Goal: Task Accomplishment & Management: Manage account settings

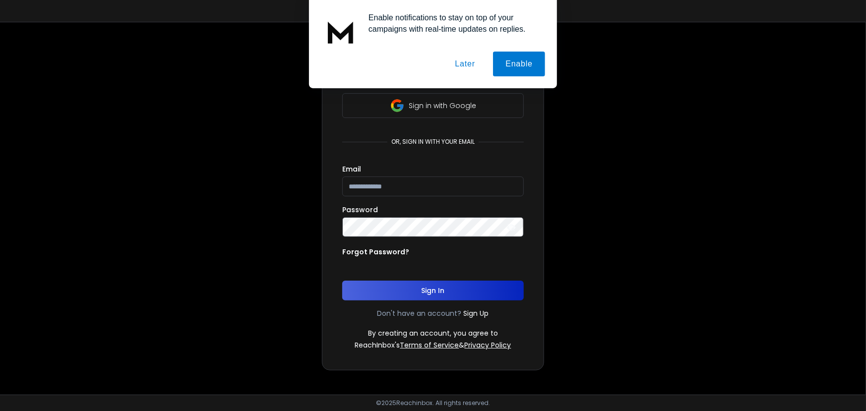
type input "**********"
click at [201, 220] on div "**********" at bounding box center [433, 208] width 866 height 333
click at [456, 63] on button "Later" at bounding box center [465, 64] width 45 height 25
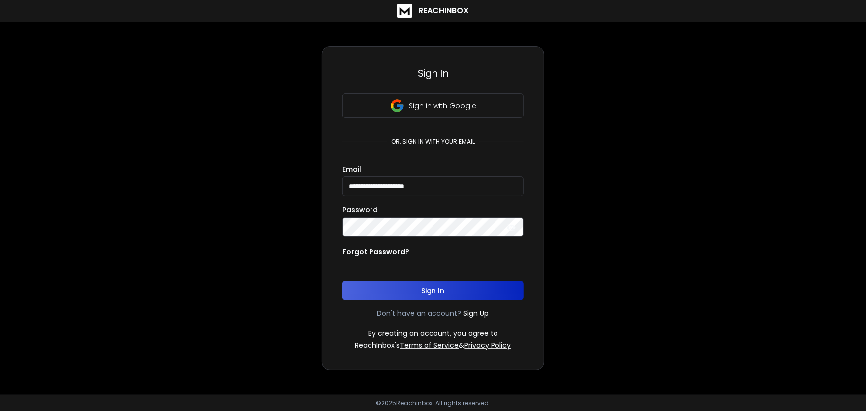
click at [463, 69] on div "Enable notifications to stay on top of your campaigns with real-time updates on…" at bounding box center [433, 44] width 866 height 88
click at [417, 293] on button "Sign In" at bounding box center [433, 291] width 182 height 20
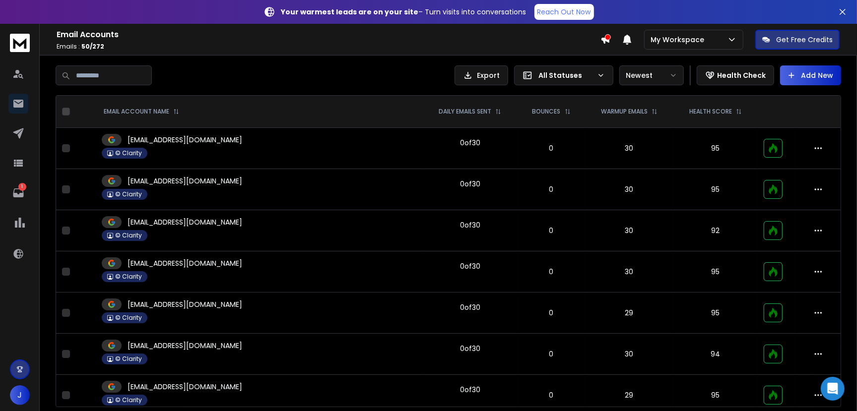
click at [850, 14] on div "Your warmest leads are on your site – Turn visits into conversations Reach Out …" at bounding box center [428, 12] width 857 height 24
click at [844, 10] on icon at bounding box center [842, 11] width 9 height 9
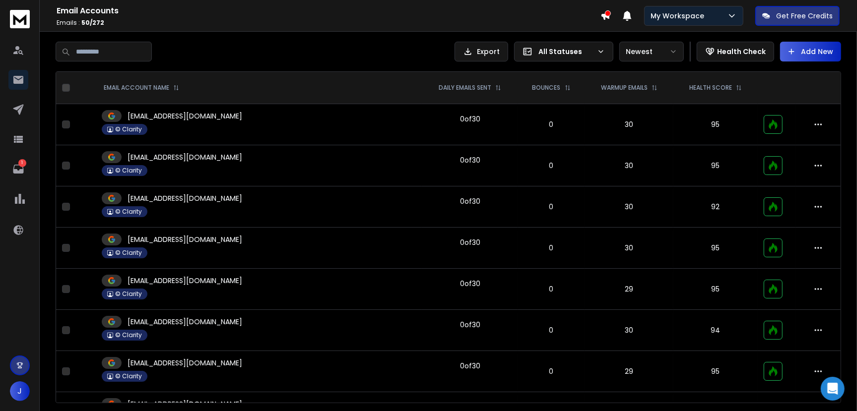
drag, startPoint x: 701, startPoint y: 27, endPoint x: 698, endPoint y: 20, distance: 7.6
click at [701, 27] on div "Email Accounts Emails : 50 / 272 My Workspace Get Free Credits" at bounding box center [428, 16] width 857 height 32
click at [697, 17] on p "My Workspace" at bounding box center [679, 16] width 58 height 10
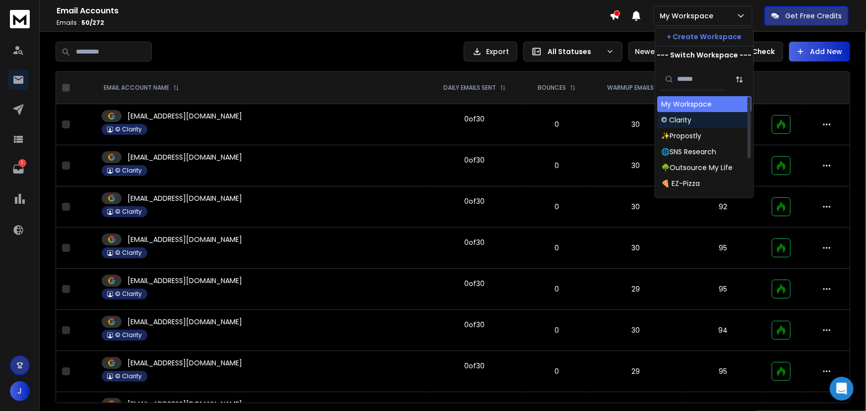
click at [682, 116] on div "© Clarity" at bounding box center [676, 120] width 30 height 10
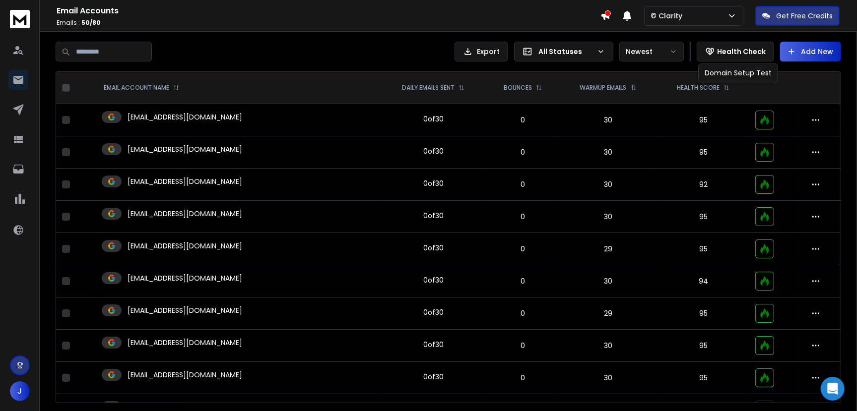
click at [801, 50] on button "Add New" at bounding box center [810, 52] width 61 height 20
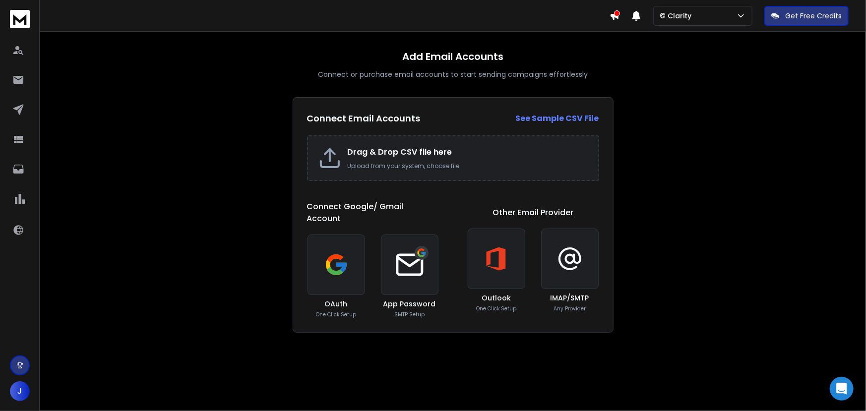
click at [342, 255] on icon at bounding box center [335, 259] width 16 height 8
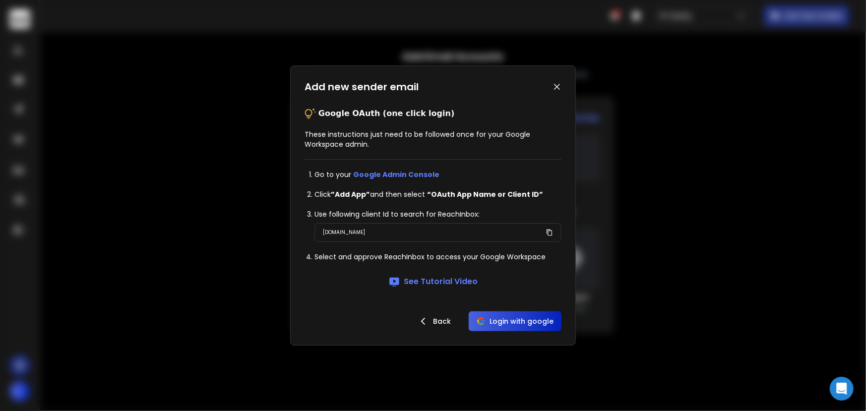
click at [514, 323] on button "Login with google" at bounding box center [515, 322] width 93 height 20
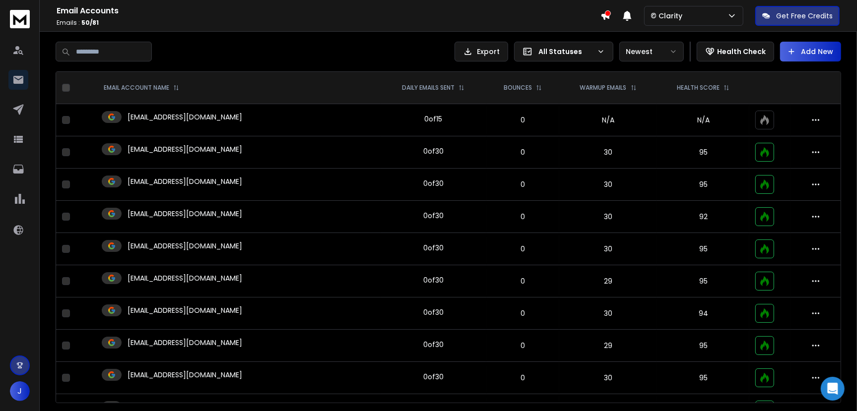
click at [795, 55] on icon at bounding box center [791, 51] width 7 height 7
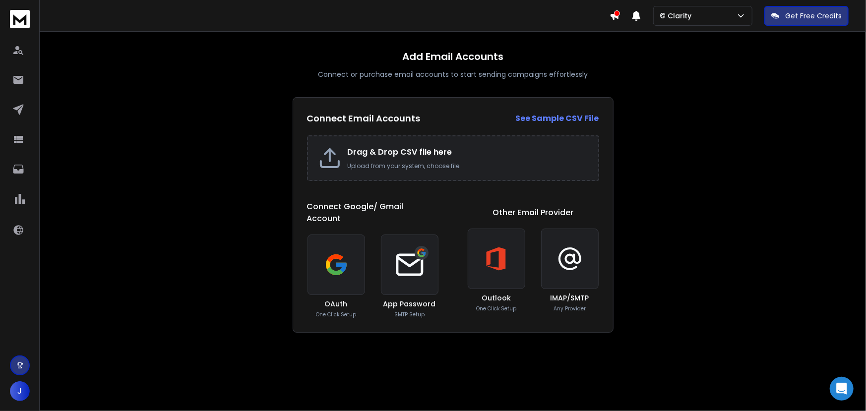
click at [331, 255] on icon at bounding box center [335, 259] width 16 height 8
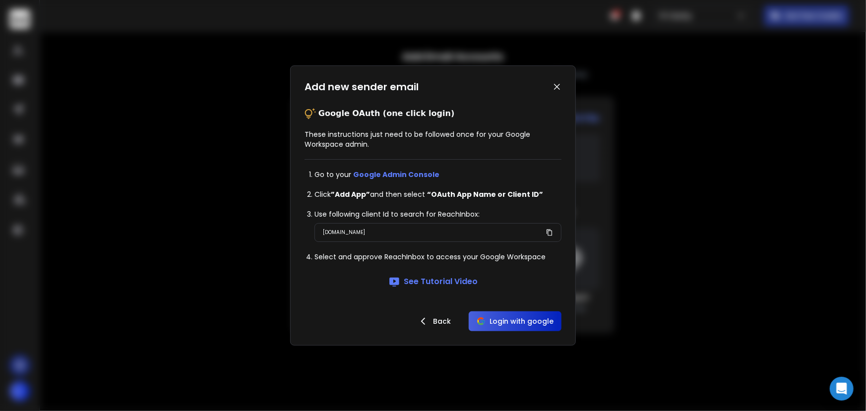
click at [507, 319] on button "Login with google" at bounding box center [515, 322] width 93 height 20
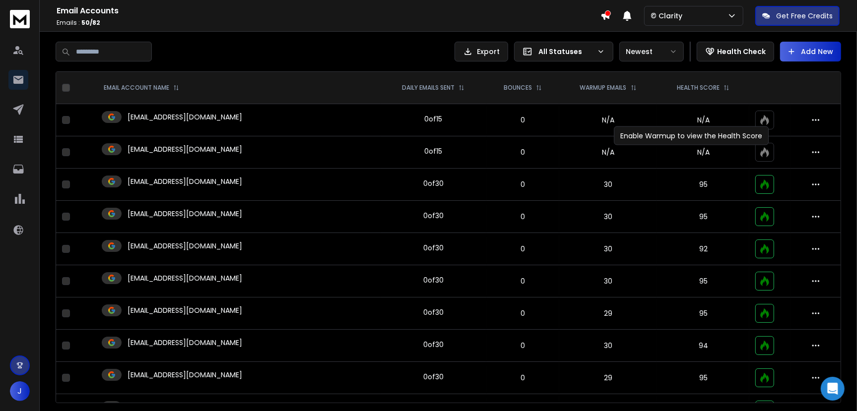
click at [801, 50] on button "Add New" at bounding box center [810, 52] width 61 height 20
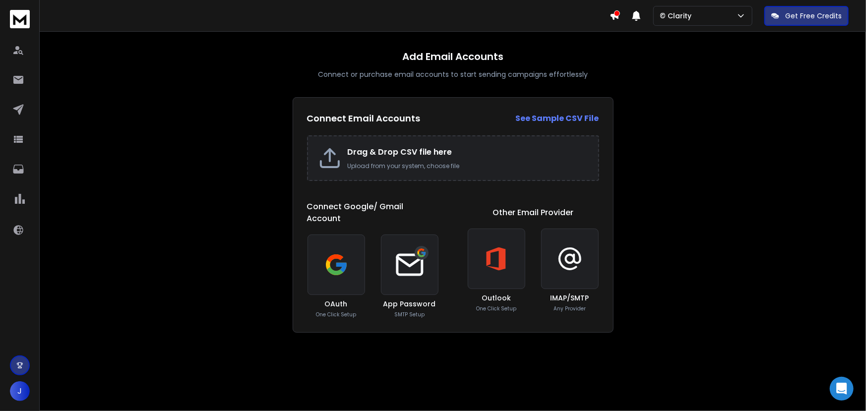
click at [332, 250] on icon at bounding box center [336, 265] width 25 height 30
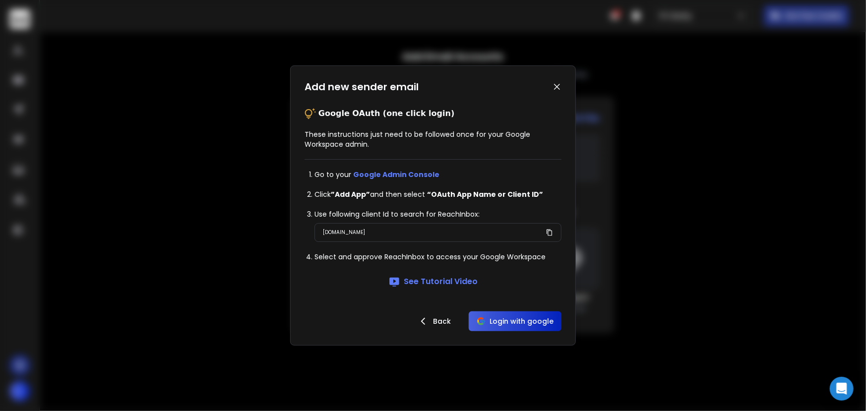
drag, startPoint x: 519, startPoint y: 324, endPoint x: 354, endPoint y: 313, distance: 166.1
click at [519, 324] on button "Login with google" at bounding box center [515, 322] width 93 height 20
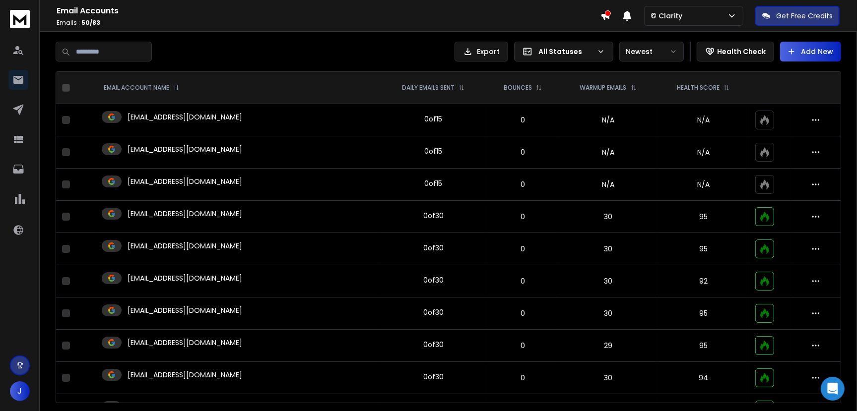
click at [809, 56] on button "Add New" at bounding box center [810, 52] width 61 height 20
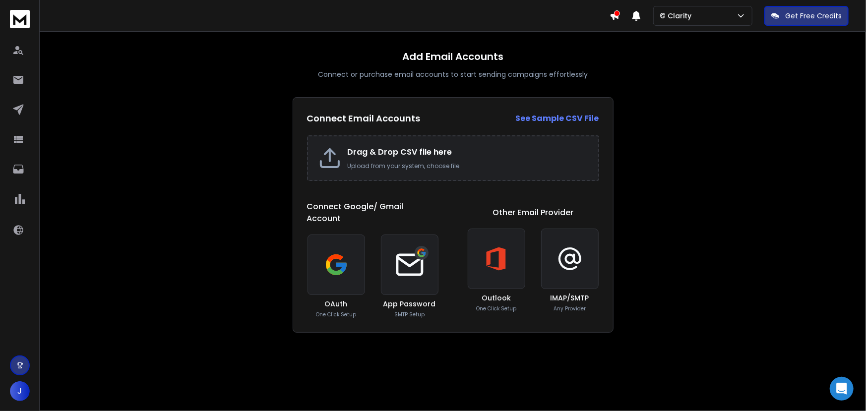
click at [333, 267] on icon at bounding box center [335, 271] width 16 height 8
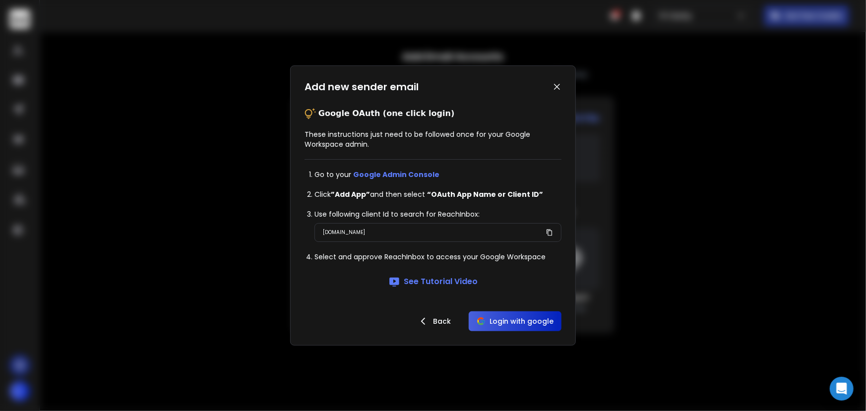
click at [549, 323] on button "Login with google" at bounding box center [515, 322] width 93 height 20
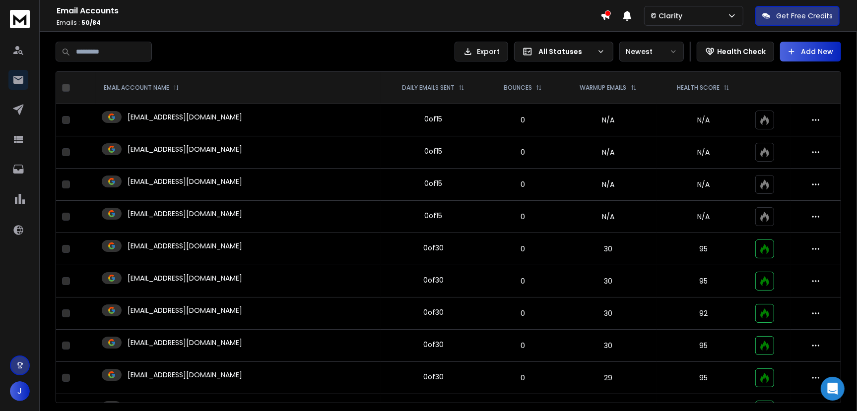
click at [810, 49] on button "Add New" at bounding box center [810, 52] width 61 height 20
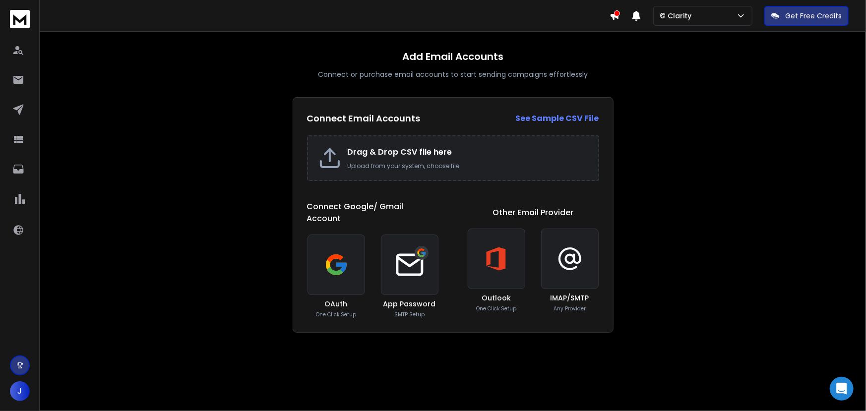
click at [345, 263] on icon at bounding box center [336, 265] width 25 height 30
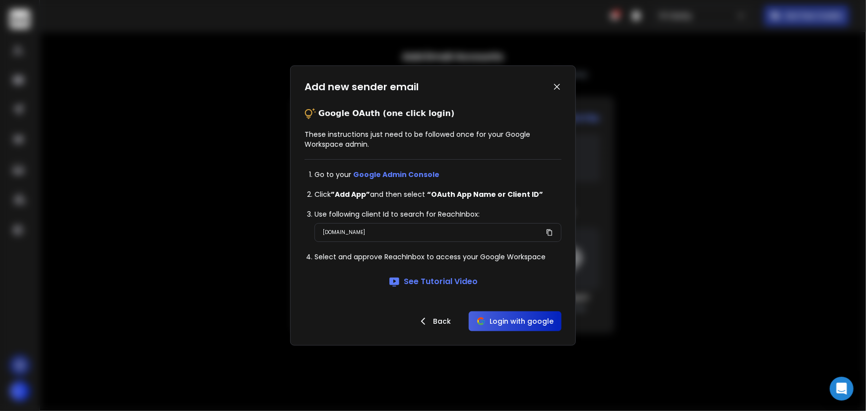
click at [547, 322] on button "Login with google" at bounding box center [515, 322] width 93 height 20
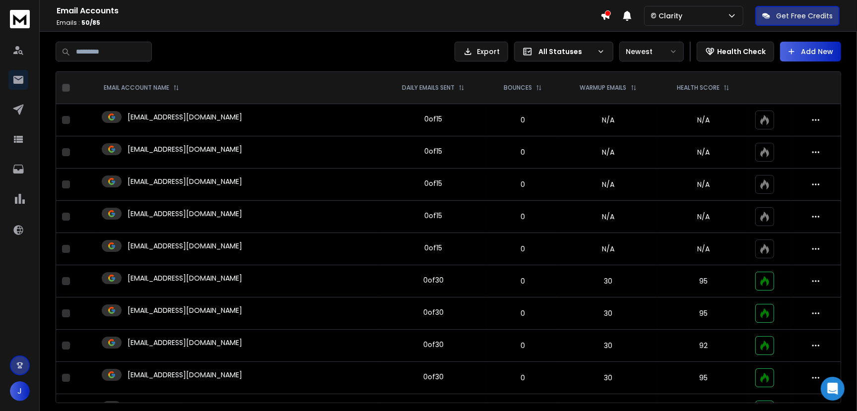
click at [798, 50] on button "Add New" at bounding box center [810, 52] width 61 height 20
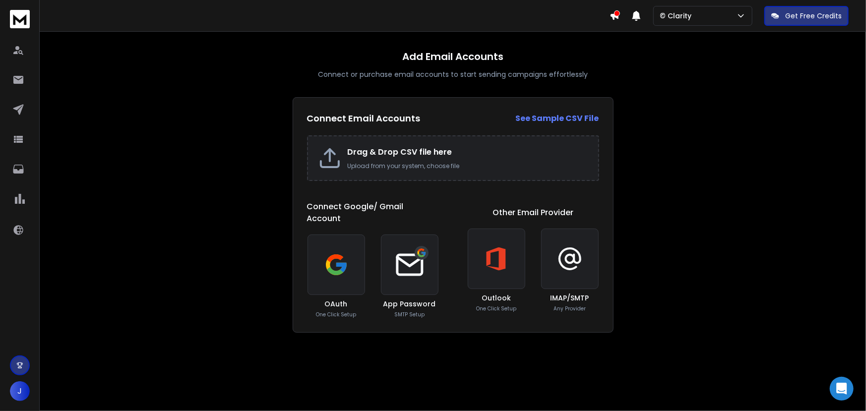
click at [314, 261] on div at bounding box center [337, 265] width 58 height 61
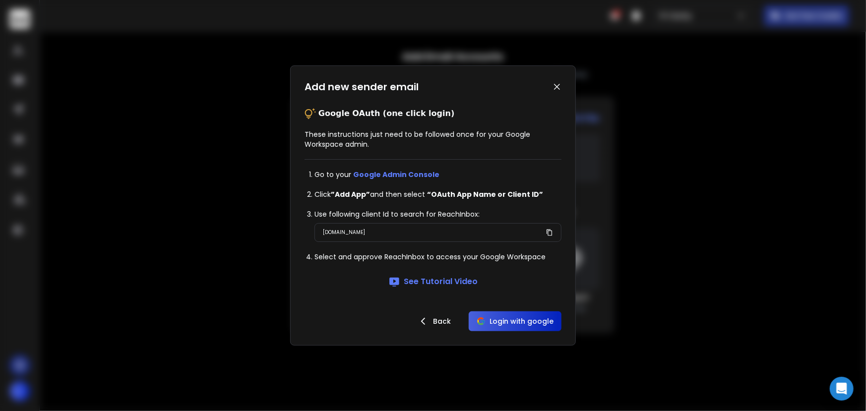
click at [539, 324] on button "Login with google" at bounding box center [515, 322] width 93 height 20
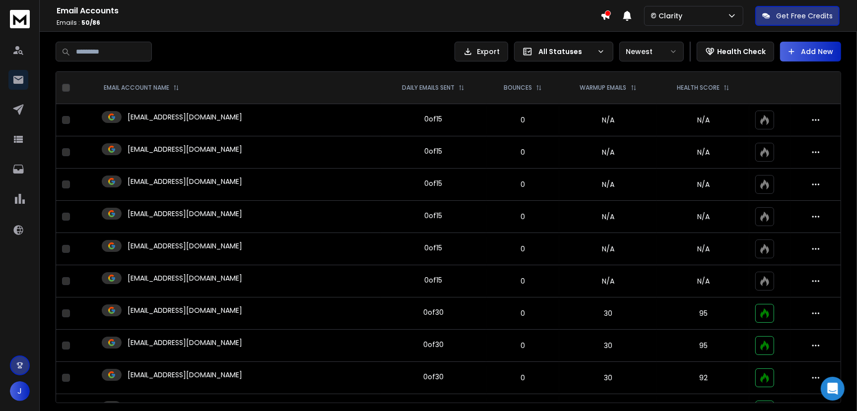
click at [798, 57] on button "Add New" at bounding box center [810, 52] width 61 height 20
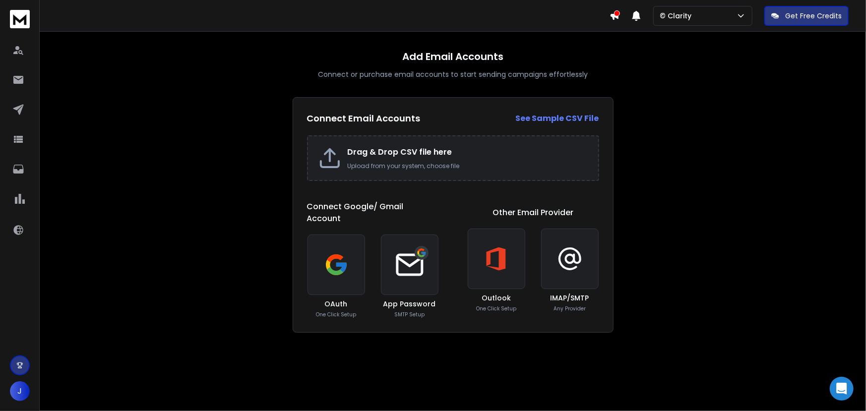
click at [345, 263] on icon at bounding box center [341, 268] width 10 height 10
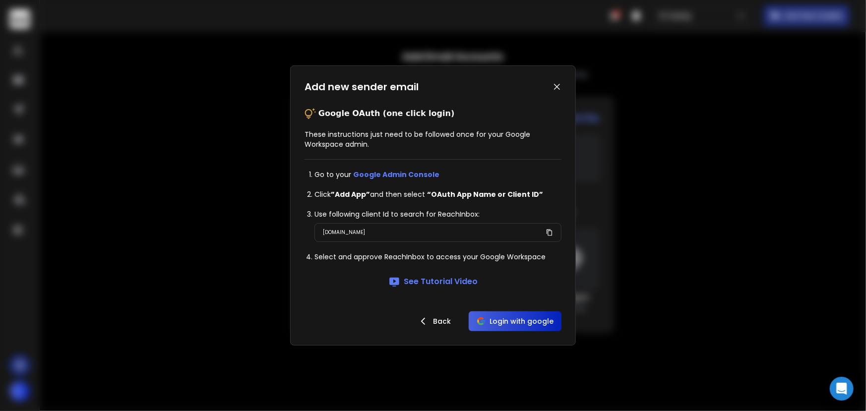
click at [496, 322] on button "Login with google" at bounding box center [515, 322] width 93 height 20
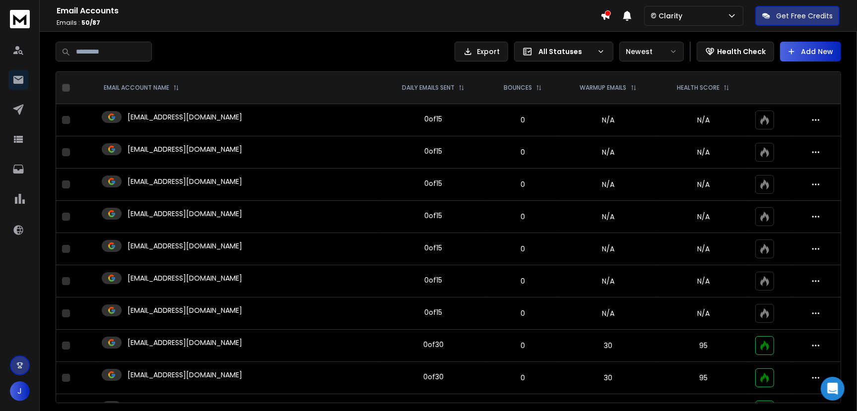
click at [808, 51] on button "Add New" at bounding box center [810, 52] width 61 height 20
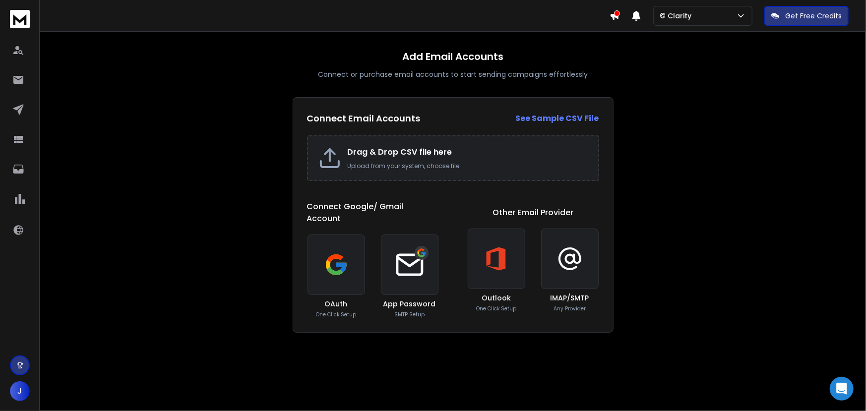
click at [336, 269] on div at bounding box center [337, 265] width 58 height 61
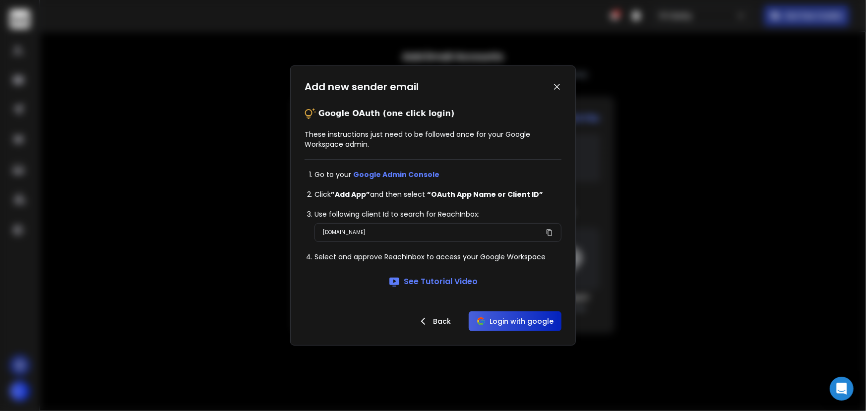
click at [534, 329] on button "Login with google" at bounding box center [515, 322] width 93 height 20
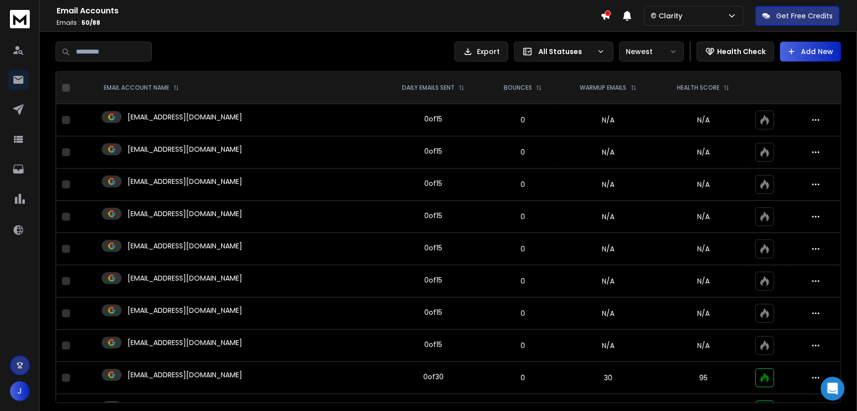
click at [802, 50] on button "Add New" at bounding box center [810, 52] width 61 height 20
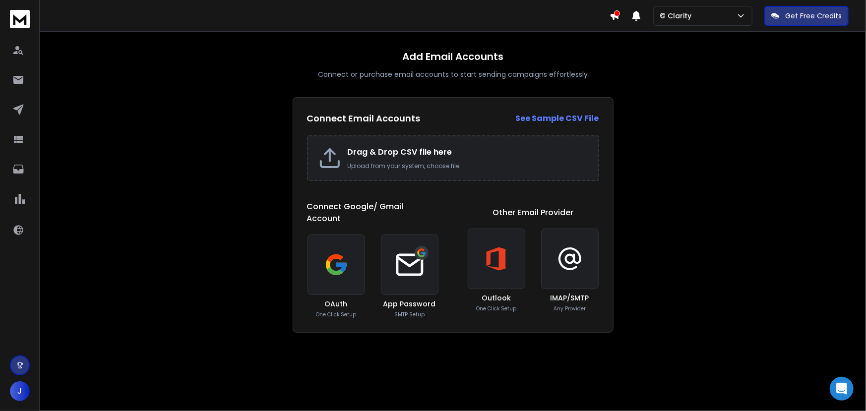
click at [330, 267] on icon at bounding box center [335, 271] width 16 height 8
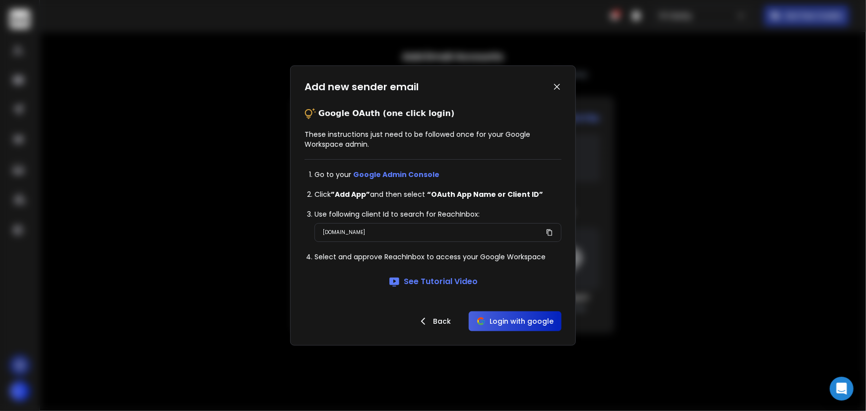
click at [507, 319] on button "Login with google" at bounding box center [515, 322] width 93 height 20
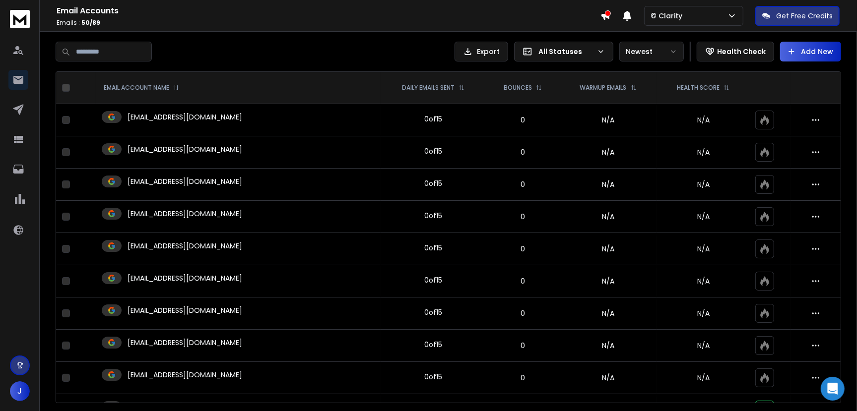
scroll to position [16, 0]
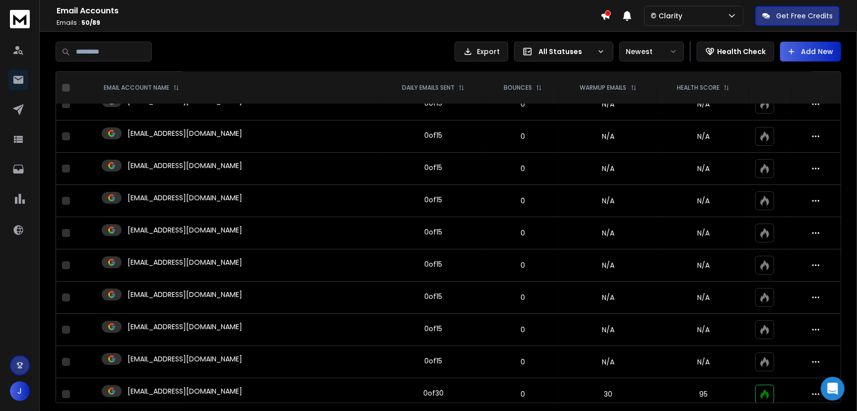
click at [64, 363] on button "button" at bounding box center [66, 362] width 8 height 8
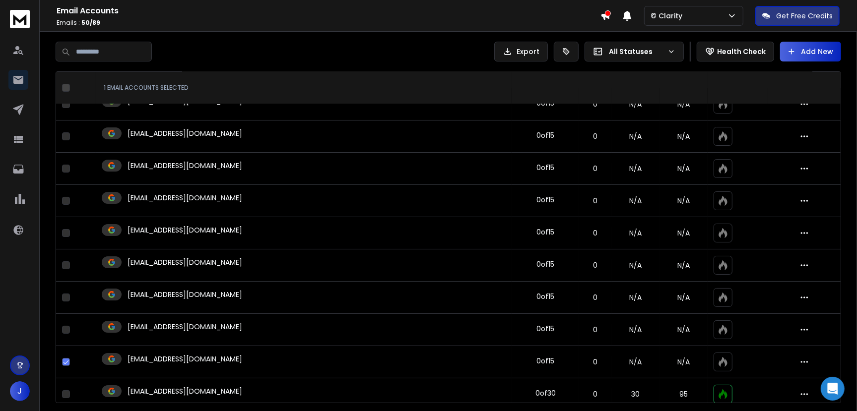
scroll to position [0, 0]
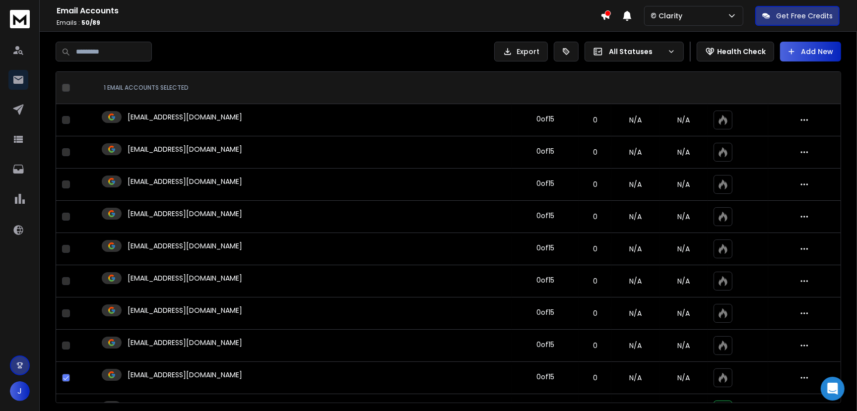
type button "on"
click at [64, 119] on button "on" at bounding box center [66, 120] width 8 height 8
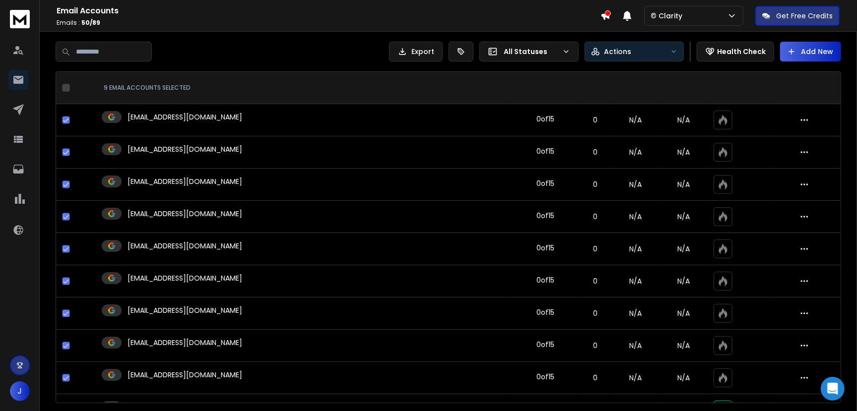
click at [603, 52] on div "Actions" at bounding box center [628, 52] width 75 height 10
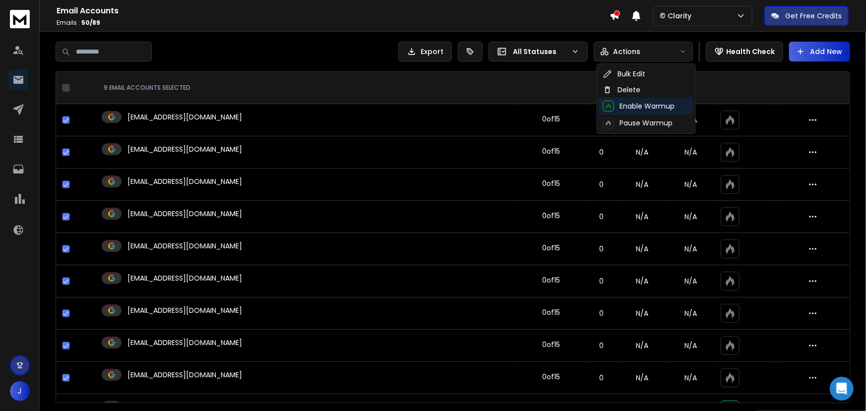
click at [620, 110] on div "Enable Warmup" at bounding box center [639, 106] width 72 height 11
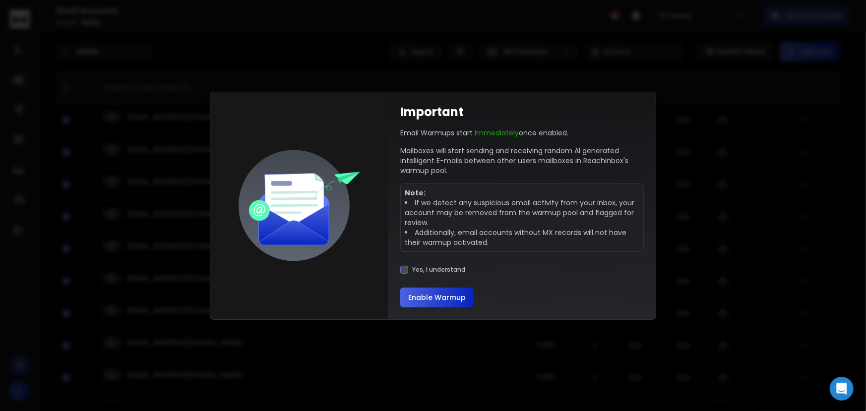
click at [420, 269] on label "Yes, I understand" at bounding box center [438, 270] width 53 height 8
click at [406, 273] on div "Yes, I understand" at bounding box center [432, 270] width 65 height 20
click at [404, 270] on button "Yes, I understand" at bounding box center [404, 270] width 8 height 8
click at [432, 292] on button "Enable Warmup" at bounding box center [436, 298] width 73 height 20
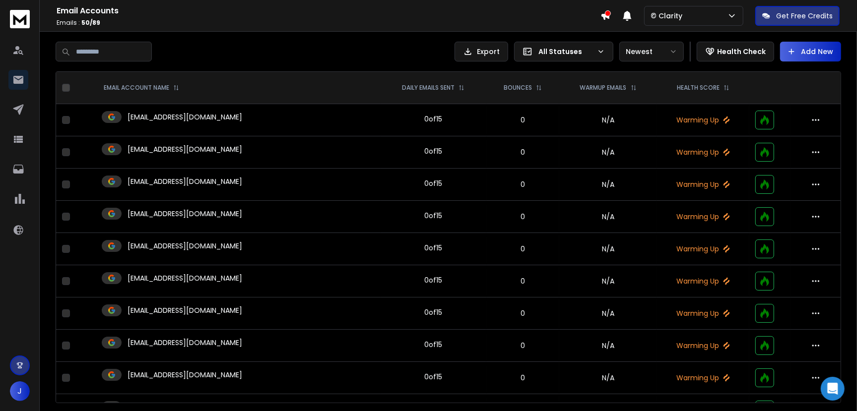
click at [64, 377] on button "on" at bounding box center [66, 378] width 8 height 8
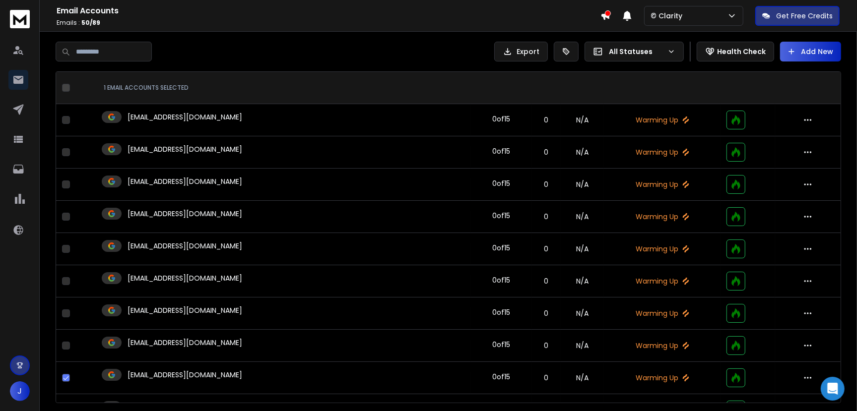
click at [66, 118] on button "on" at bounding box center [66, 120] width 8 height 8
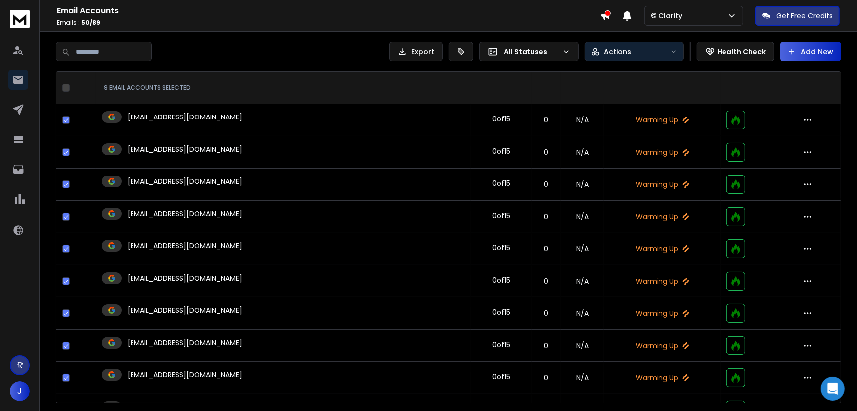
click at [615, 53] on p "Actions" at bounding box center [617, 52] width 27 height 10
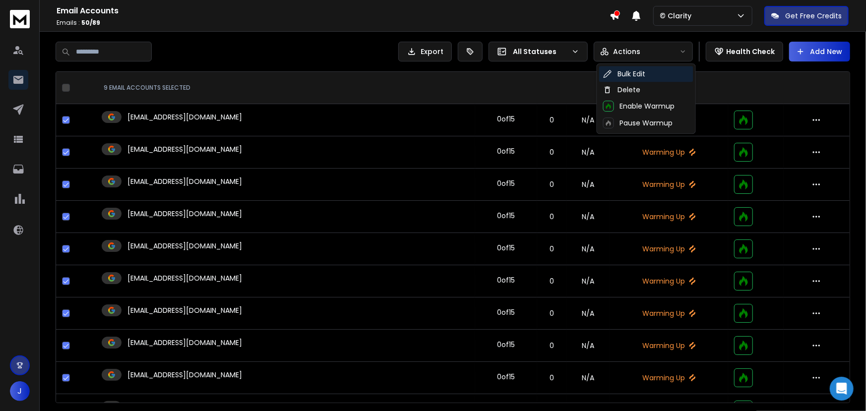
click at [633, 77] on div "Bulk Edit" at bounding box center [624, 74] width 43 height 10
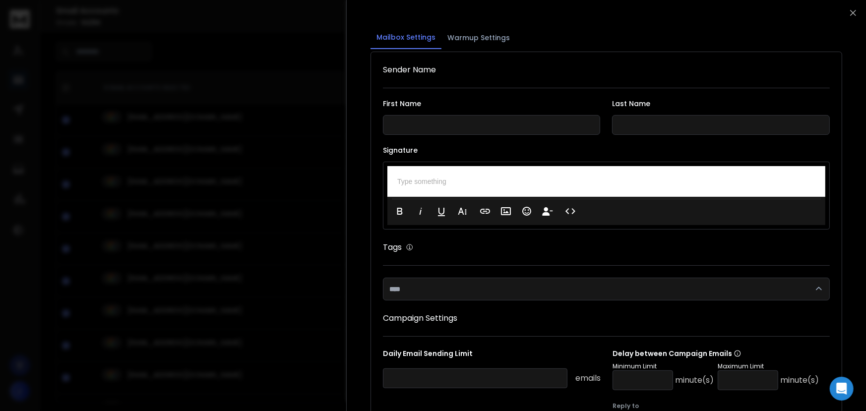
click at [457, 380] on input "number" at bounding box center [475, 379] width 184 height 20
type input "**"
click at [640, 385] on input "number" at bounding box center [643, 381] width 61 height 20
click at [756, 381] on input "number" at bounding box center [748, 381] width 61 height 20
type input "*"
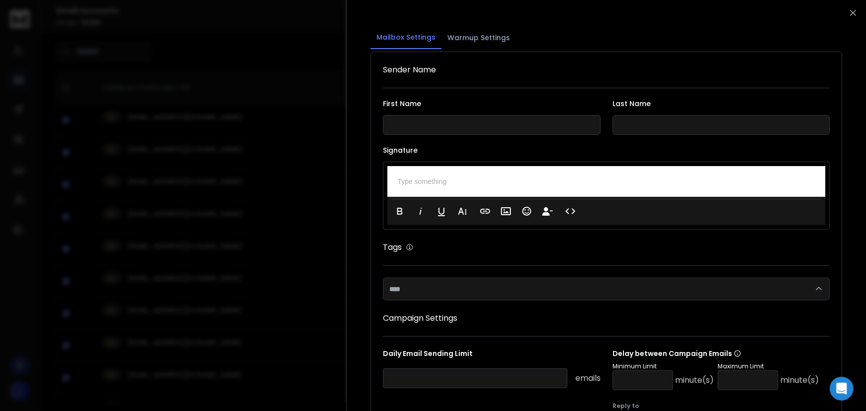
type input "**"
click at [641, 384] on input "*" at bounding box center [643, 381] width 61 height 20
type input "**"
click at [850, 341] on div "Mailbox Settings Warmup Settings Sender Name First Name Last Name Signature Typ…" at bounding box center [607, 293] width 496 height 562
drag, startPoint x: 739, startPoint y: 378, endPoint x: 726, endPoint y: 379, distance: 13.0
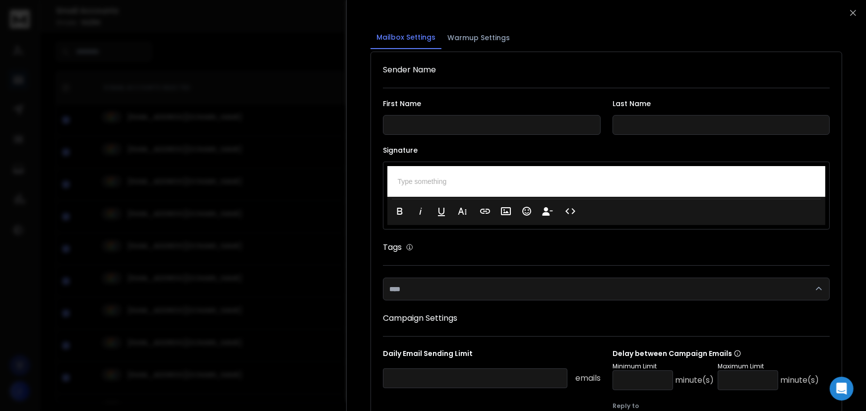
click at [726, 379] on input "**" at bounding box center [748, 381] width 61 height 20
type input "**"
click at [783, 344] on form "First Name Last Name Signature Type something Clear Formatting Font Family Aria…" at bounding box center [606, 323] width 447 height 446
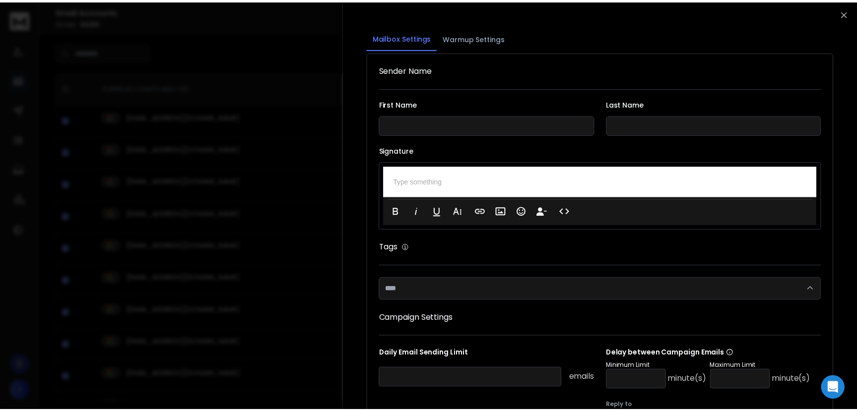
scroll to position [174, 0]
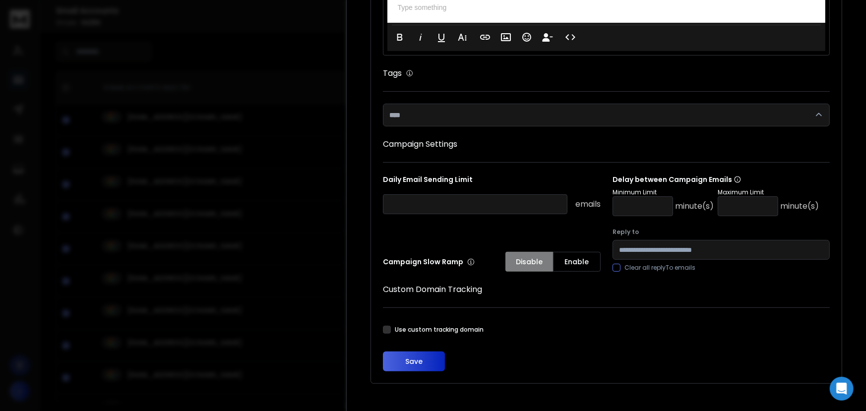
click at [421, 363] on button "Save" at bounding box center [414, 362] width 62 height 20
